Goal: Navigation & Orientation: Find specific page/section

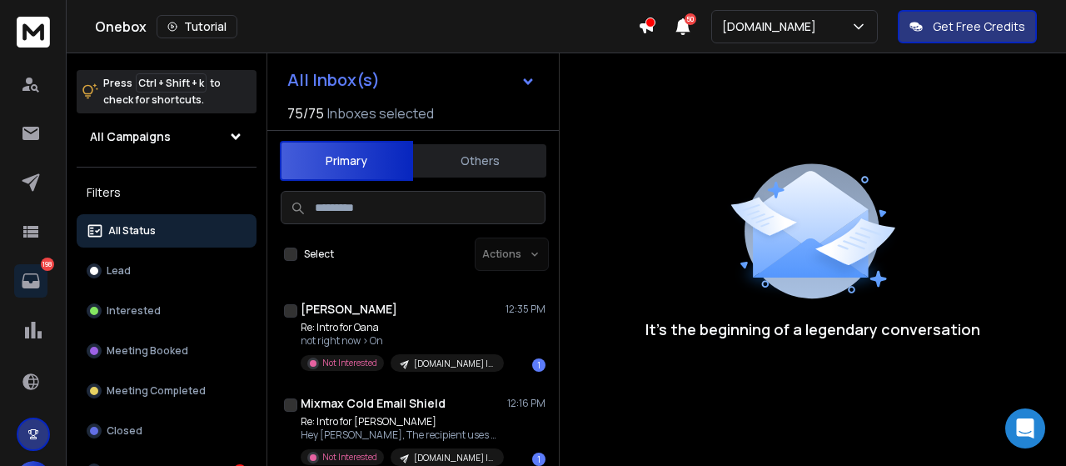
click at [666, 207] on div "It’s the beginning of a legendary conversation" at bounding box center [813, 251] width 507 height 396
click at [704, 337] on p "It’s the beginning of a legendary conversation" at bounding box center [813, 328] width 335 height 23
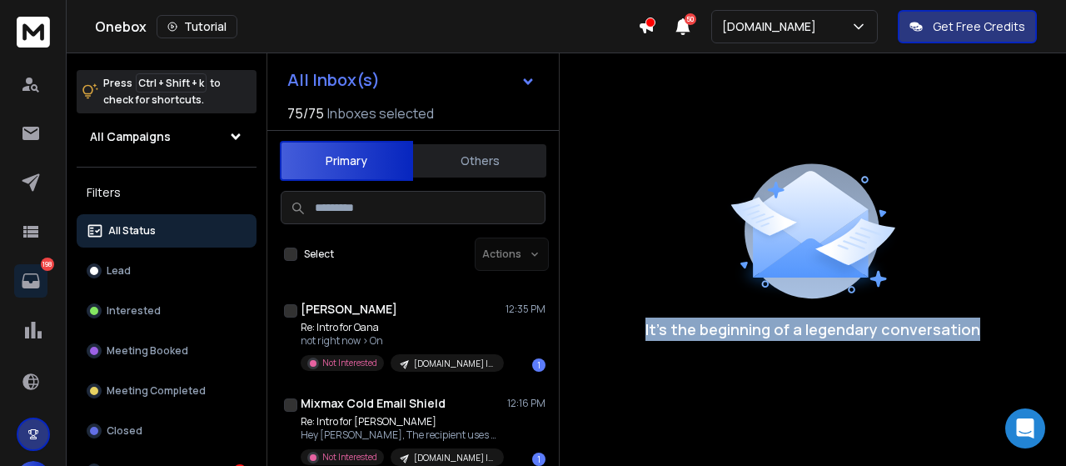
click at [704, 337] on p "It’s the beginning of a legendary conversation" at bounding box center [813, 328] width 335 height 23
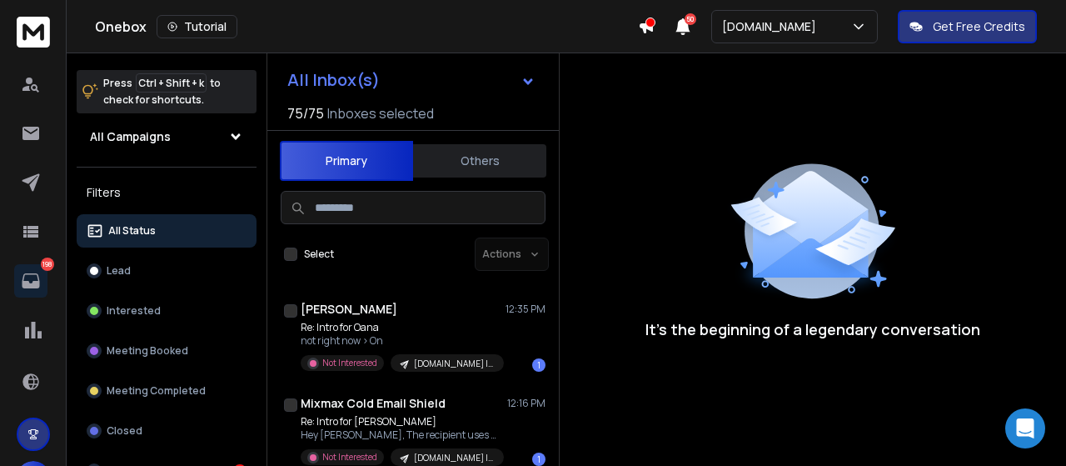
click at [705, 258] on div "It’s the beginning of a legendary conversation" at bounding box center [813, 251] width 507 height 396
click at [633, 226] on div "It’s the beginning of a legendary conversation" at bounding box center [813, 251] width 507 height 396
click at [675, 312] on div "It’s the beginning of a legendary conversation" at bounding box center [813, 251] width 507 height 396
click at [696, 191] on div "It’s the beginning of a legendary conversation" at bounding box center [813, 251] width 507 height 396
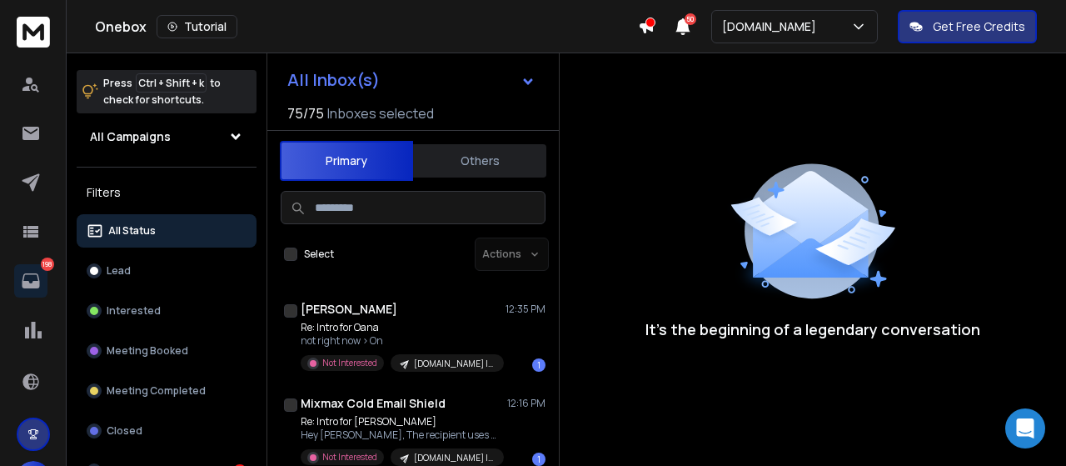
click at [696, 191] on div "It’s the beginning of a legendary conversation" at bounding box center [813, 251] width 507 height 396
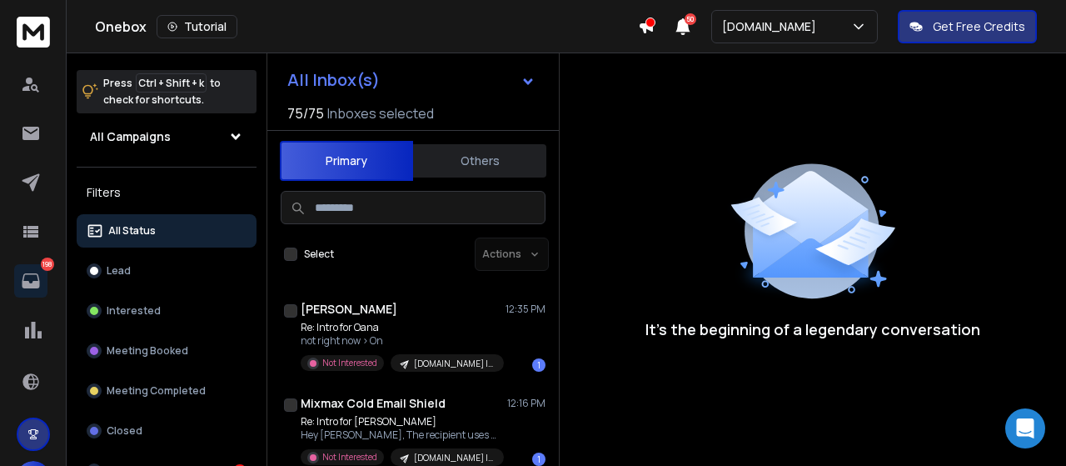
click at [696, 191] on div "It’s the beginning of a legendary conversation" at bounding box center [813, 251] width 507 height 396
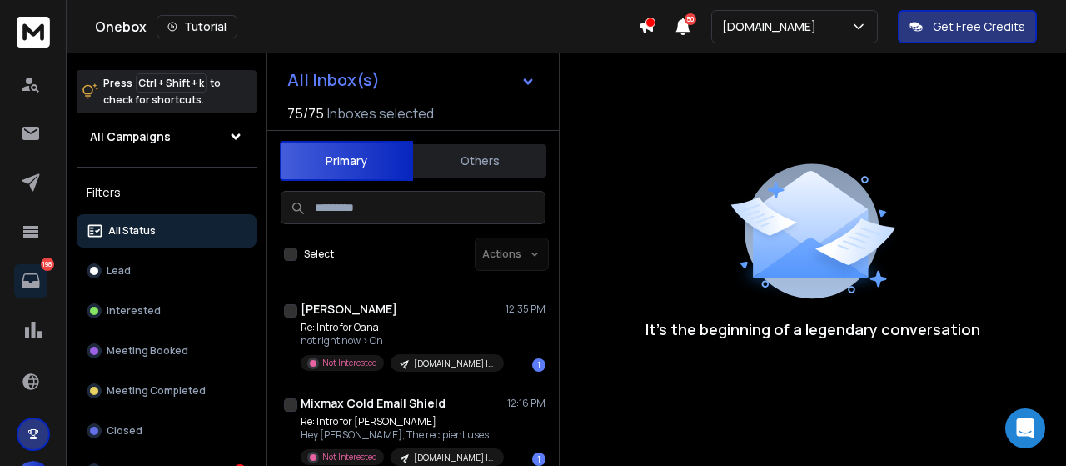
click at [696, 191] on div "It’s the beginning of a legendary conversation" at bounding box center [813, 251] width 507 height 396
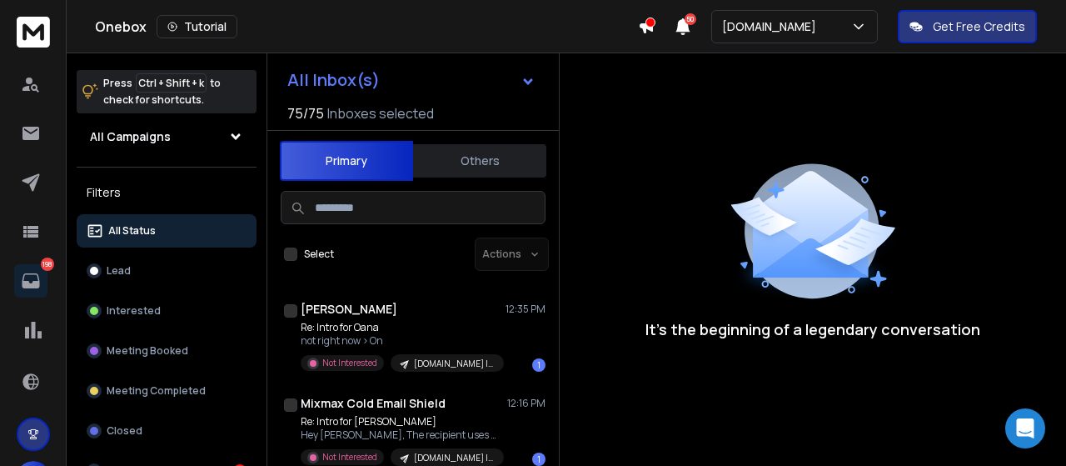
click at [696, 191] on div "It’s the beginning of a legendary conversation" at bounding box center [813, 251] width 507 height 396
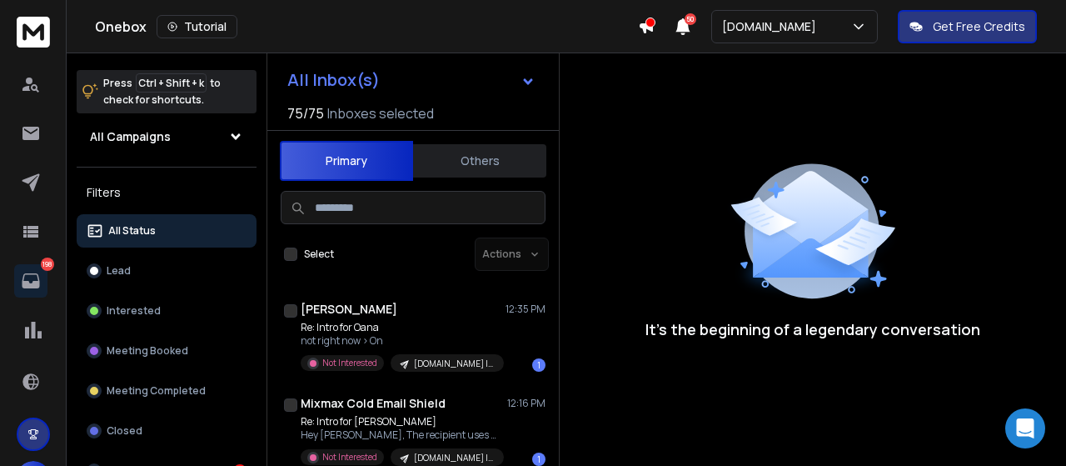
click at [696, 191] on div "It’s the beginning of a legendary conversation" at bounding box center [813, 251] width 507 height 396
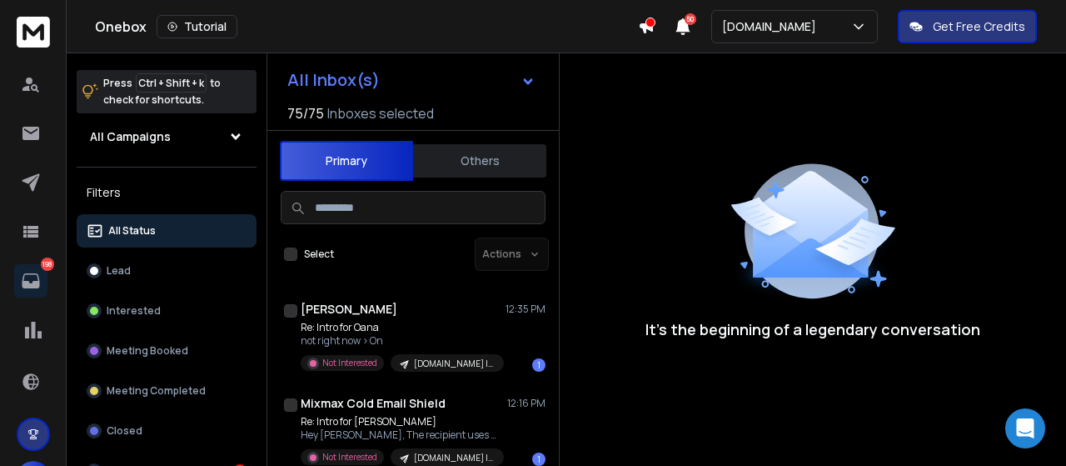
click at [696, 191] on div "It’s the beginning of a legendary conversation" at bounding box center [813, 251] width 507 height 396
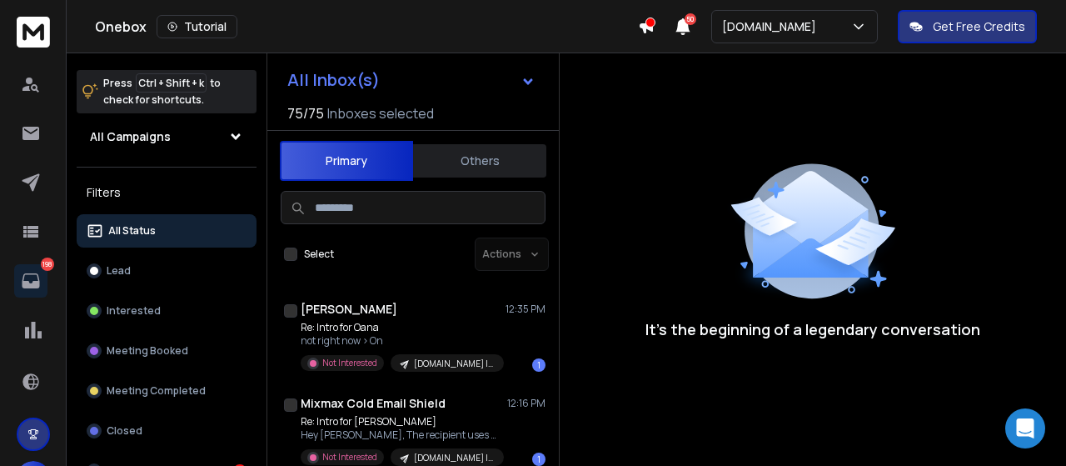
click at [696, 191] on div "It’s the beginning of a legendary conversation" at bounding box center [813, 251] width 507 height 396
click at [743, 312] on icon at bounding box center [813, 232] width 177 height 192
